Goal: Task Accomplishment & Management: Use online tool/utility

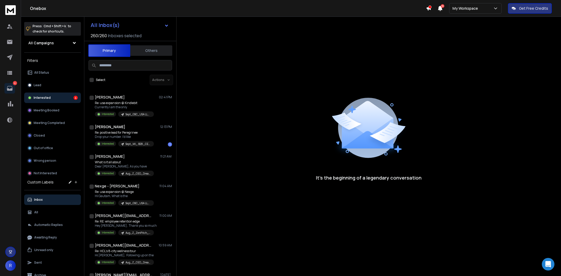
scroll to position [1318, 0]
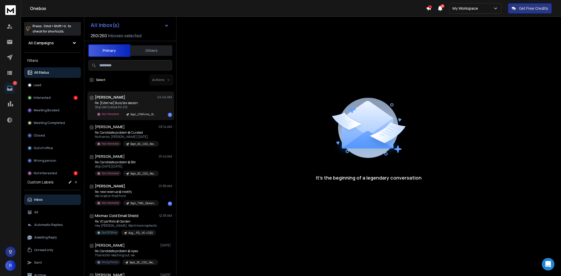
click at [145, 103] on p "Re: [External] Busy tax season" at bounding box center [126, 103] width 63 height 4
